Goal: Navigation & Orientation: Find specific page/section

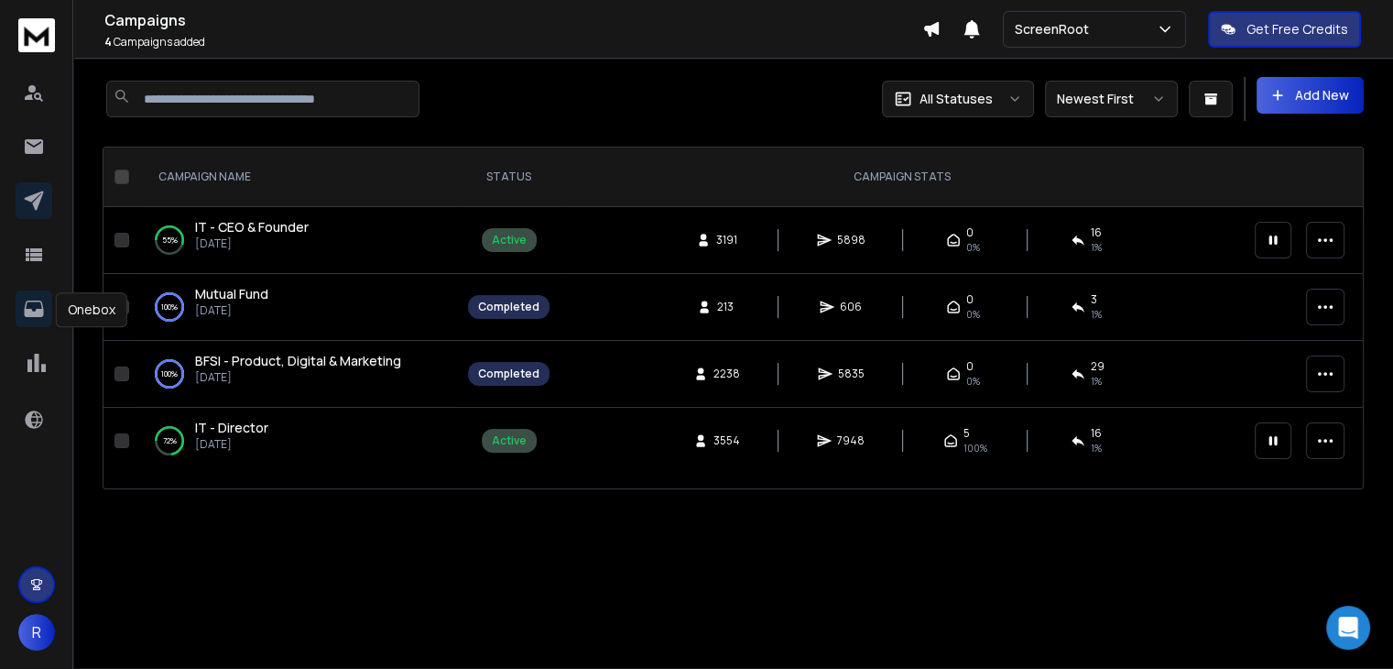
click at [37, 303] on icon at bounding box center [34, 309] width 22 height 22
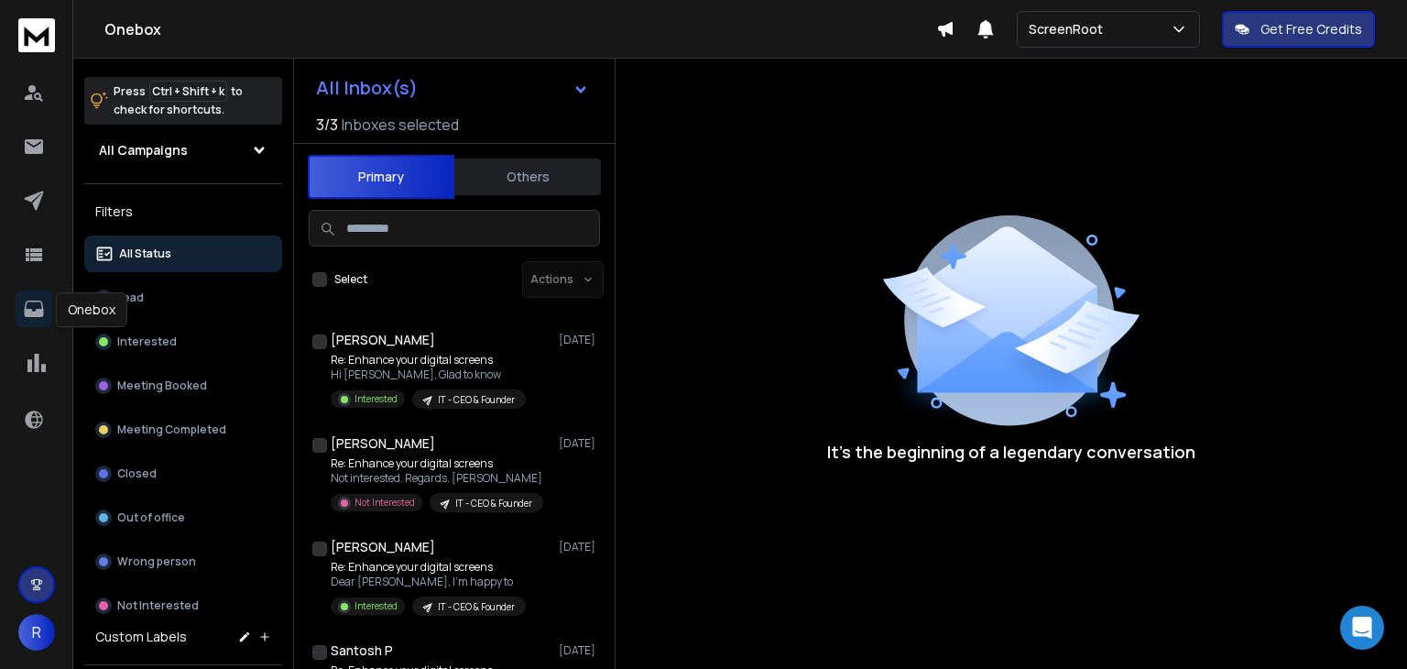
click at [33, 298] on icon at bounding box center [34, 309] width 22 height 22
